Goal: Task Accomplishment & Management: Use online tool/utility

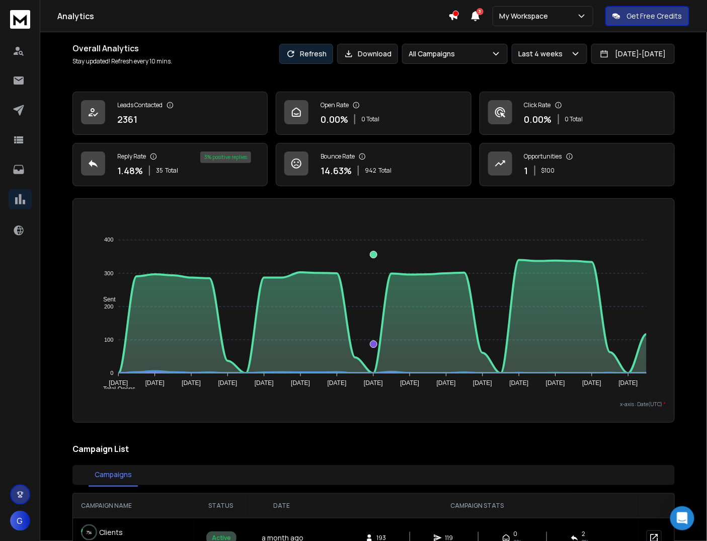
click at [279, 58] on button "Refresh" at bounding box center [306, 54] width 54 height 20
click at [20, 199] on icon at bounding box center [20, 199] width 10 height 10
click at [300, 58] on p "Refresh" at bounding box center [313, 54] width 27 height 10
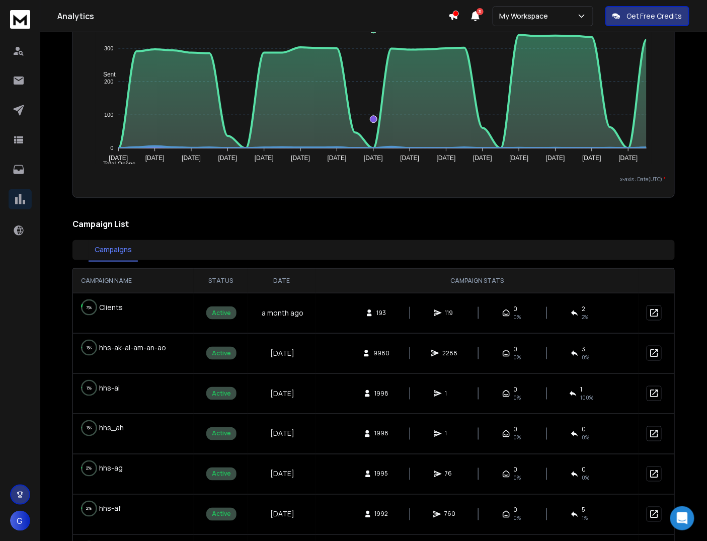
scroll to position [218, 0]
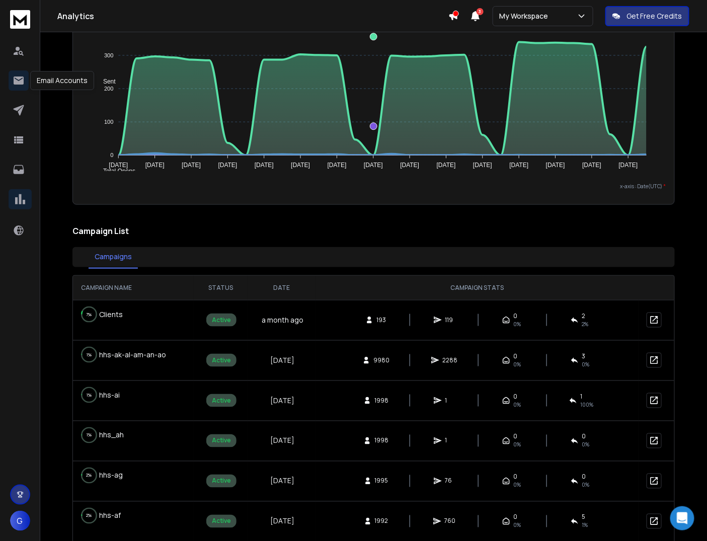
click at [23, 80] on icon at bounding box center [19, 80] width 10 height 8
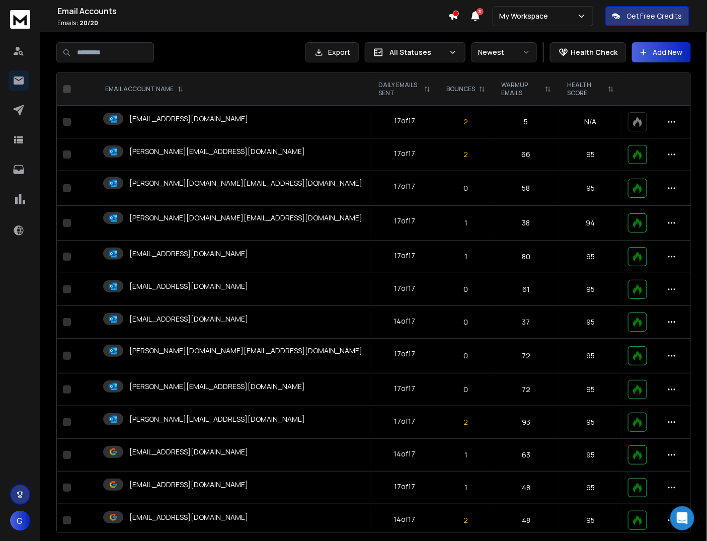
click at [628, 128] on div at bounding box center [637, 121] width 19 height 19
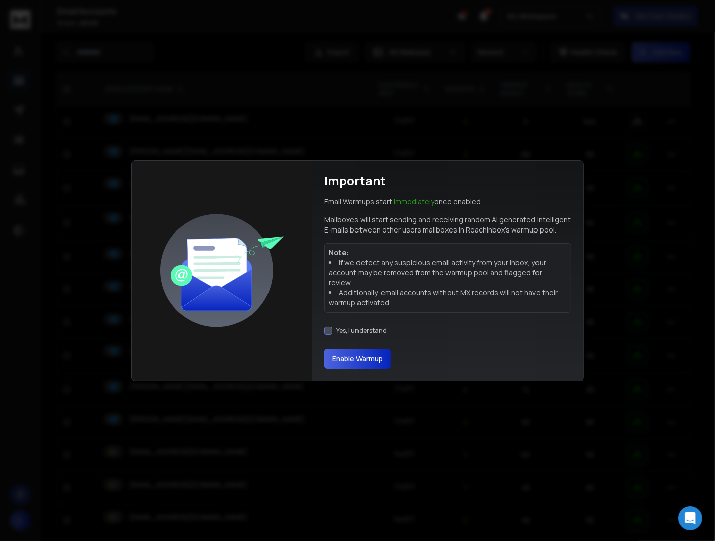
click at [325, 327] on button "Yes, I understand" at bounding box center [329, 331] width 8 height 8
click at [349, 352] on button "Enable Warmup" at bounding box center [358, 359] width 66 height 20
